Goal: Information Seeking & Learning: Check status

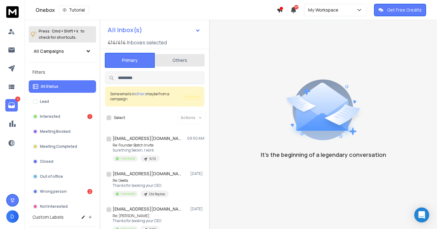
click at [189, 51] on div "All Inbox(s) 414 / 414 Inboxes selected Primary Others Some emails in others ma…" at bounding box center [154, 134] width 109 height 229
click at [189, 57] on button "Others" at bounding box center [180, 60] width 50 height 14
click at [128, 59] on button "Primary" at bounding box center [130, 60] width 50 height 15
click at [188, 60] on button "Others" at bounding box center [180, 60] width 50 height 14
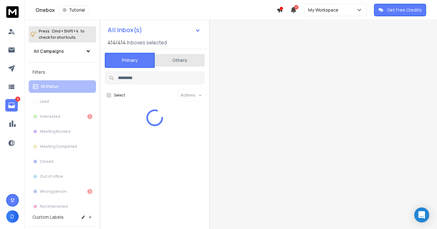
click at [141, 62] on button "Primary" at bounding box center [130, 60] width 50 height 15
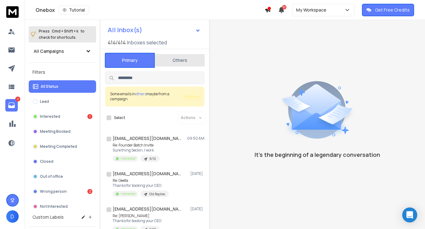
click at [172, 53] on div "All Inbox(s) 414 / 414 Inboxes selected Primary Others Some emails in others ma…" at bounding box center [154, 134] width 109 height 229
click at [173, 56] on button "Others" at bounding box center [180, 60] width 50 height 14
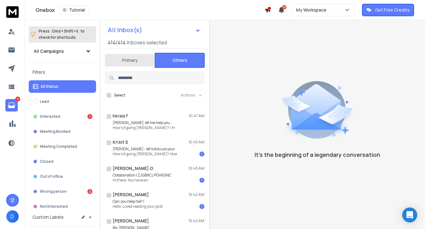
click at [134, 59] on button "Primary" at bounding box center [130, 60] width 50 height 14
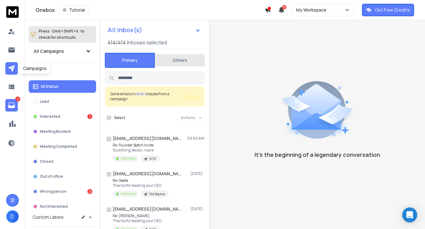
click at [15, 67] on icon at bounding box center [11, 68] width 7 height 7
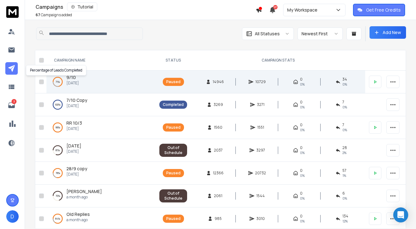
click at [103, 80] on div "71 % 9/10 [DATE]" at bounding box center [101, 81] width 97 height 15
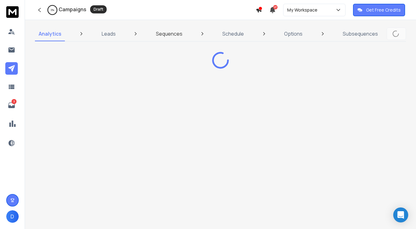
click at [164, 33] on p "Sequences" at bounding box center [169, 33] width 27 height 7
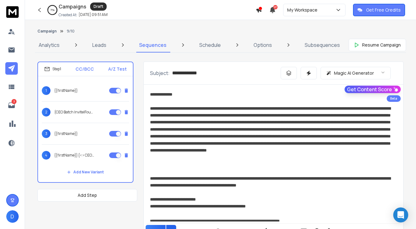
scroll to position [29, 0]
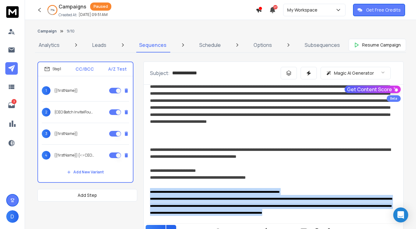
drag, startPoint x: 319, startPoint y: 211, endPoint x: 147, endPoint y: 189, distance: 173.6
click at [147, 189] on div "**********" at bounding box center [274, 153] width 260 height 137
copy span "**********"
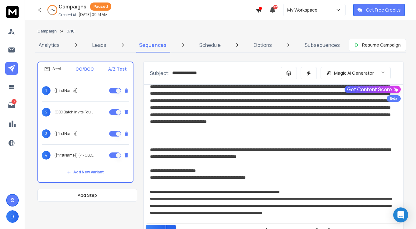
click at [240, 121] on div "**********" at bounding box center [271, 107] width 242 height 63
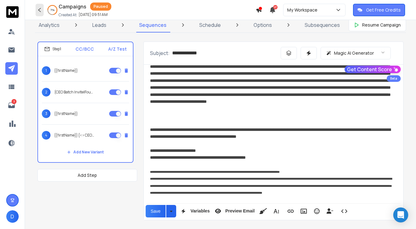
click at [40, 13] on button at bounding box center [40, 10] width 8 height 12
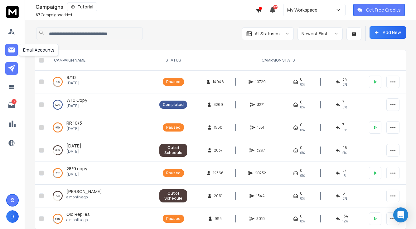
click at [16, 46] on link at bounding box center [11, 50] width 12 height 12
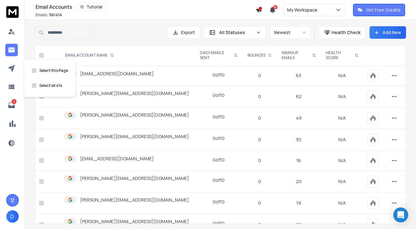
click at [35, 86] on button "Select this Page" at bounding box center [34, 85] width 5 height 5
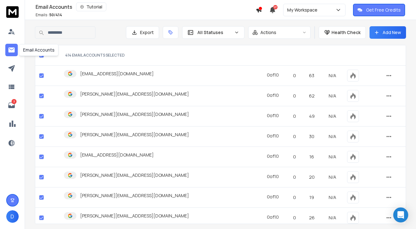
click at [15, 50] on icon at bounding box center [11, 49] width 7 height 7
